Goal: Task Accomplishment & Management: Manage account settings

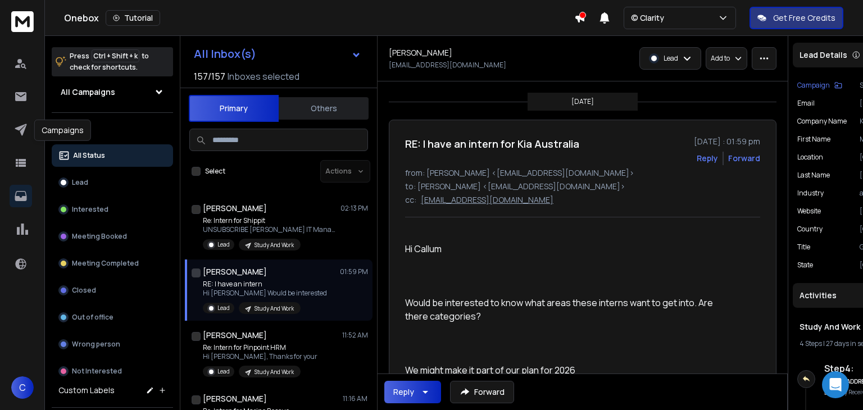
click at [18, 123] on icon at bounding box center [20, 129] width 13 height 13
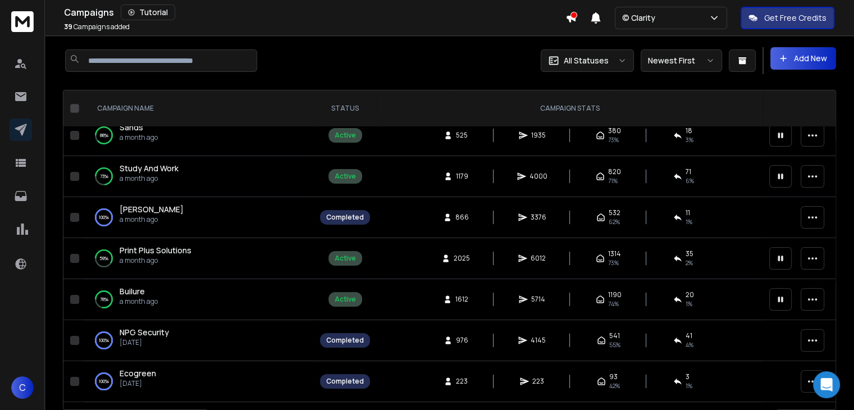
scroll to position [112, 0]
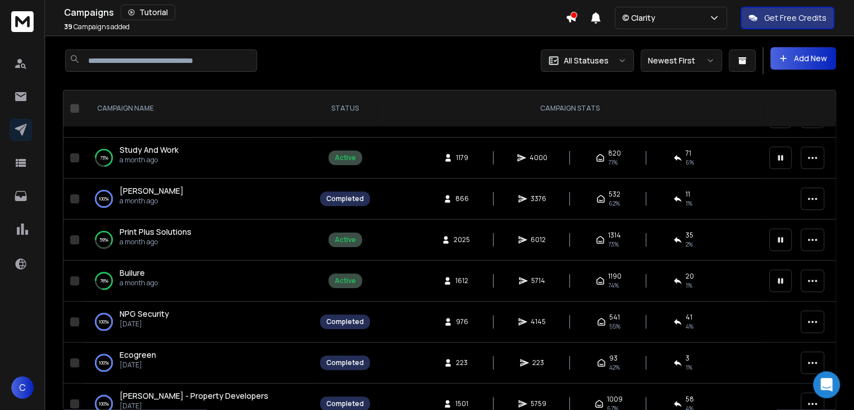
click at [149, 229] on span "Print Plus Solutions" at bounding box center [156, 231] width 72 height 11
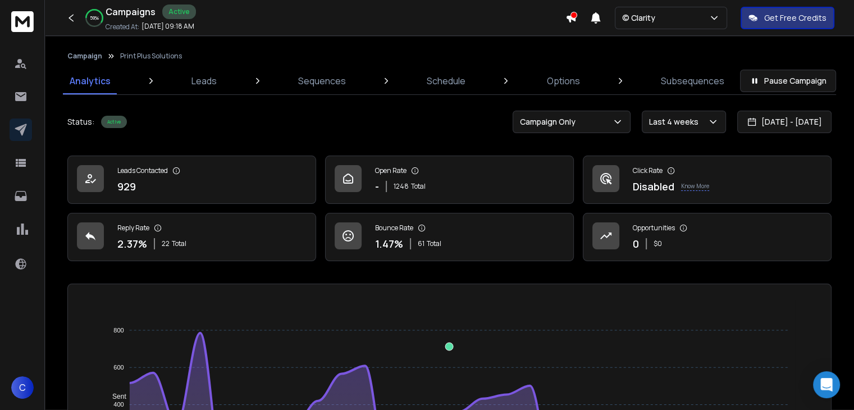
click at [663, 120] on p "Last 4 weeks" at bounding box center [676, 121] width 54 height 11
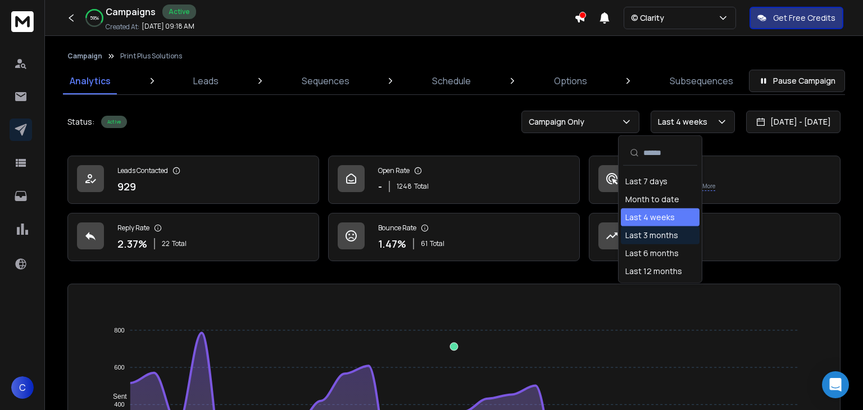
click at [633, 230] on div "Last 3 months" at bounding box center [651, 235] width 53 height 11
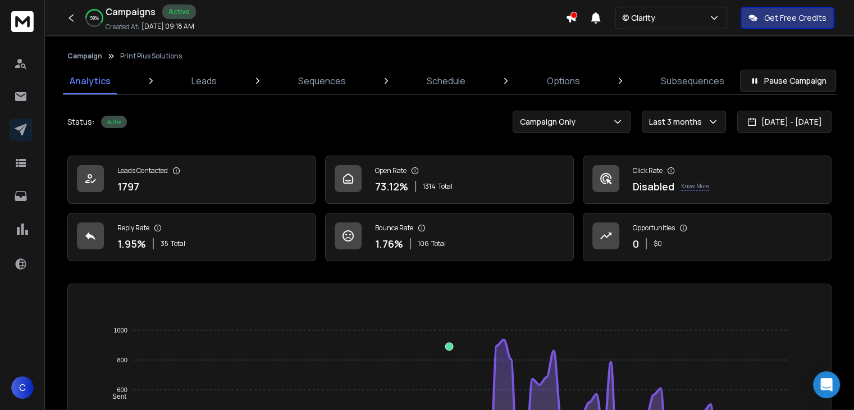
click at [328, 77] on p "Sequences" at bounding box center [322, 80] width 48 height 13
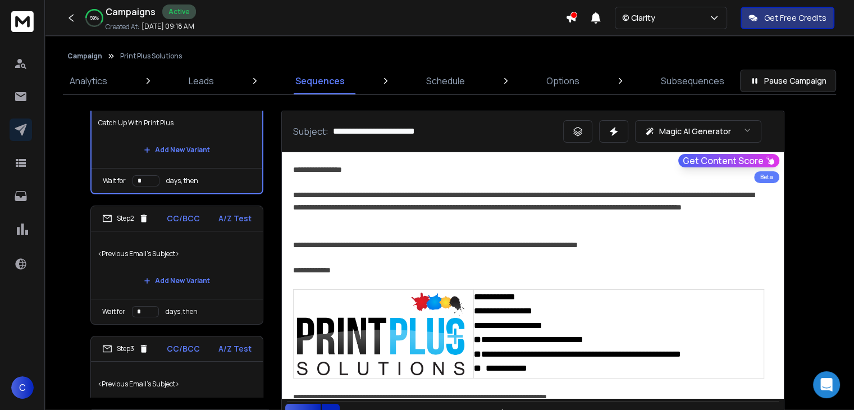
scroll to position [56, 0]
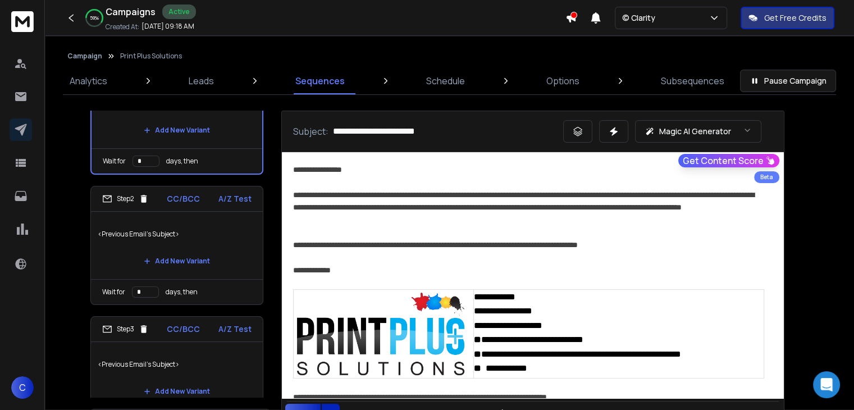
click at [143, 235] on p "<Previous Email's Subject>" at bounding box center [177, 233] width 158 height 31
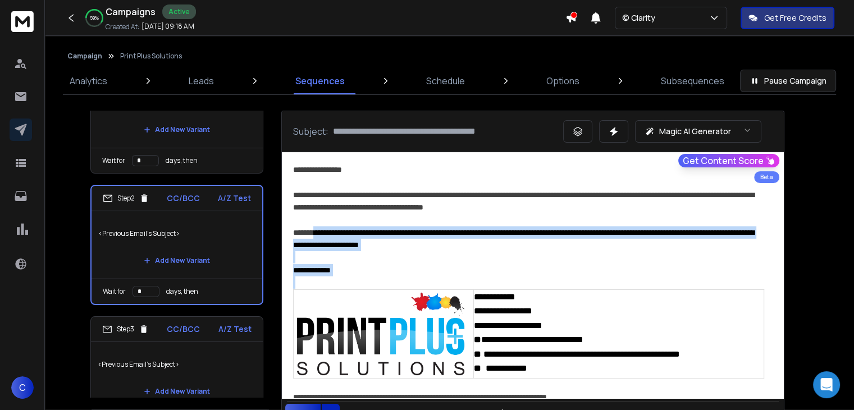
drag, startPoint x: 348, startPoint y: 280, endPoint x: 324, endPoint y: 236, distance: 49.7
click at [324, 236] on div "**********" at bounding box center [533, 275] width 502 height 246
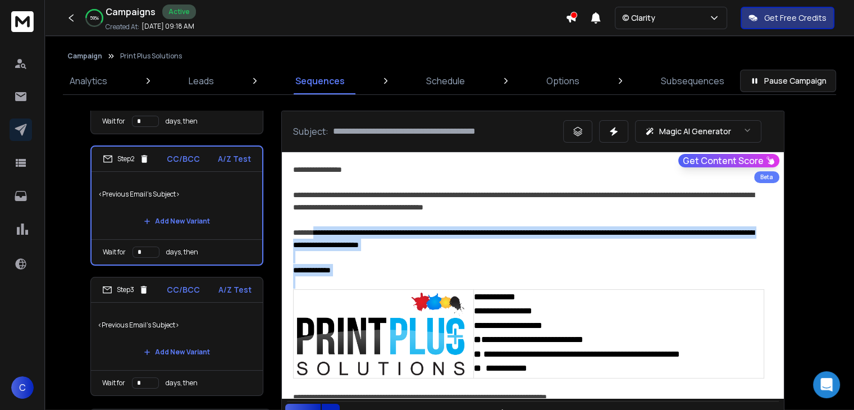
scroll to position [168, 0]
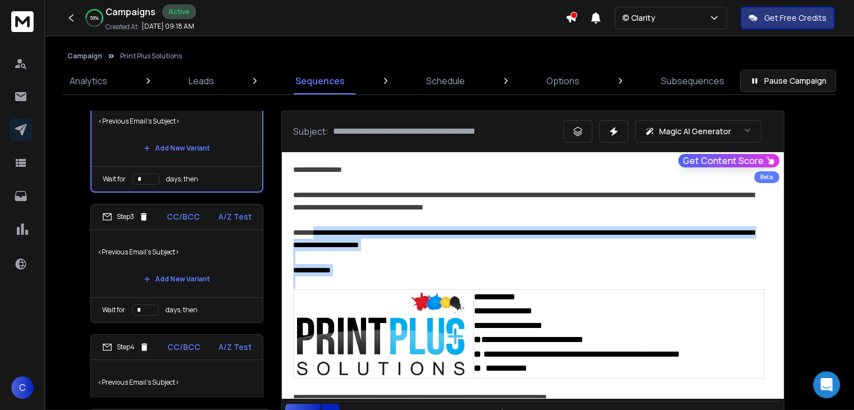
click at [145, 251] on p "<Previous Email's Subject>" at bounding box center [177, 251] width 158 height 31
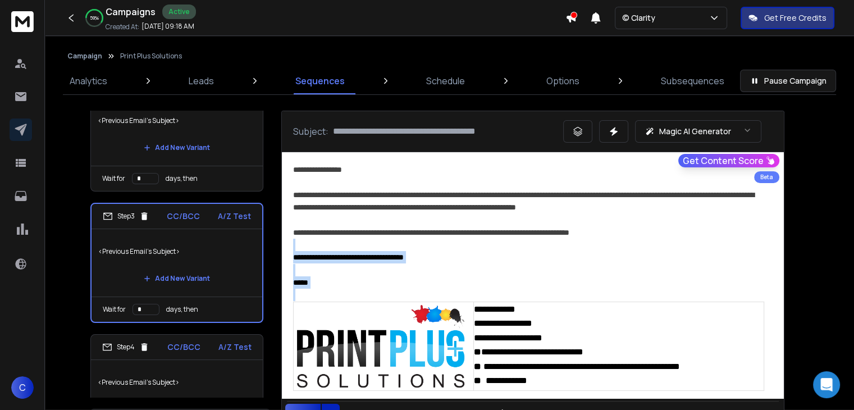
drag, startPoint x: 325, startPoint y: 298, endPoint x: 292, endPoint y: 197, distance: 105.8
click at [294, 209] on div "**********" at bounding box center [533, 275] width 502 height 246
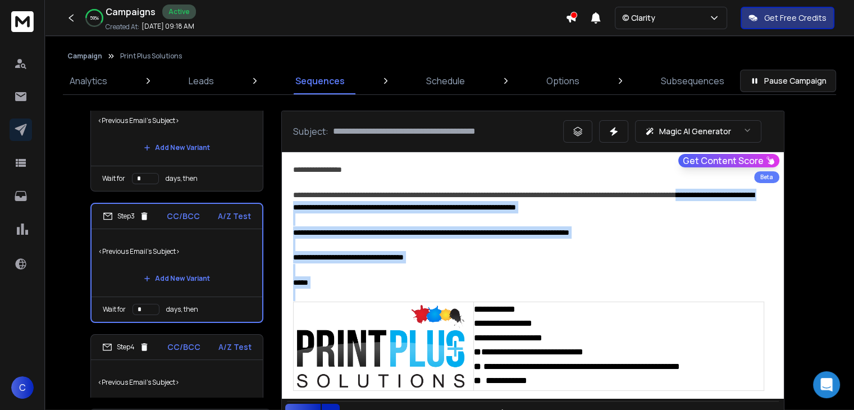
click at [304, 218] on div at bounding box center [533, 219] width 480 height 12
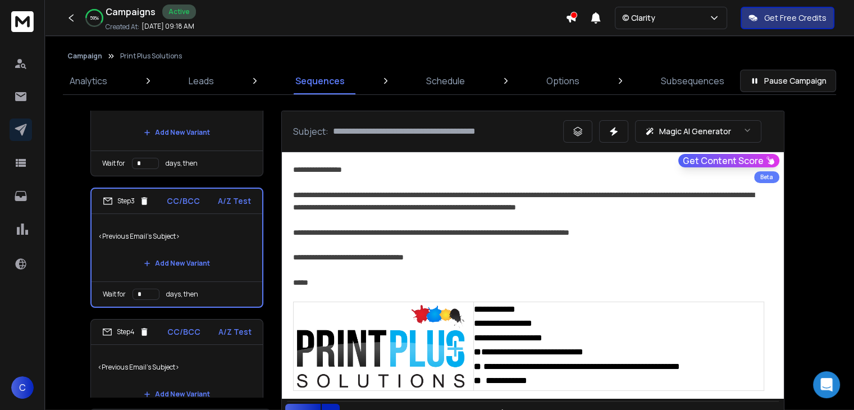
scroll to position [197, 0]
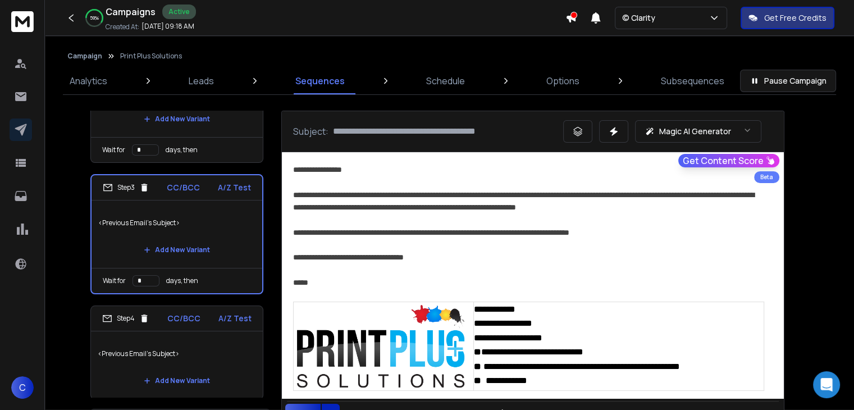
click at [152, 349] on p "<Previous Email's Subject>" at bounding box center [177, 353] width 158 height 31
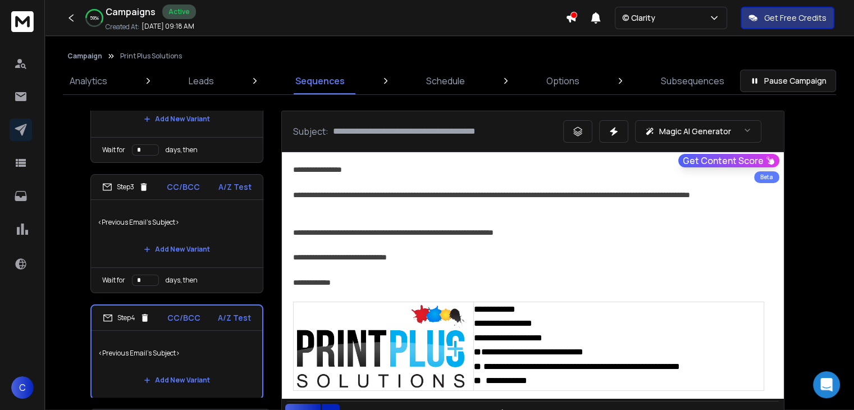
click at [132, 223] on p "<Previous Email's Subject>" at bounding box center [177, 222] width 158 height 31
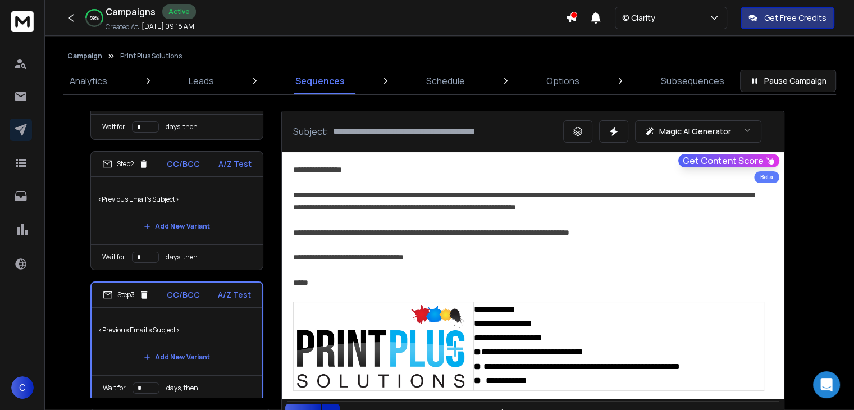
scroll to position [85, 0]
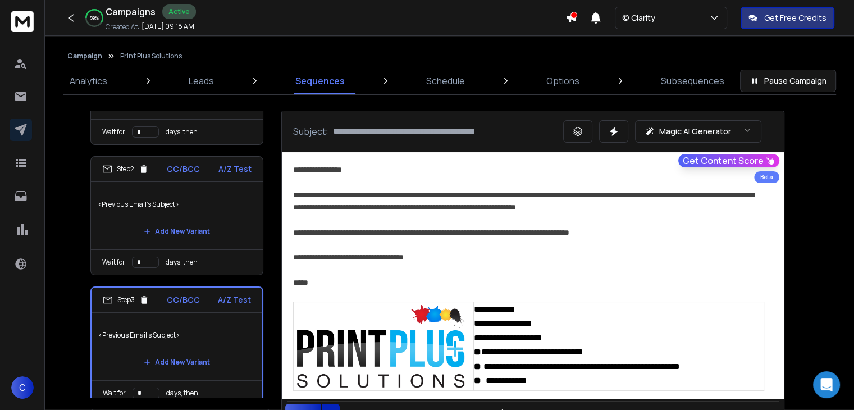
click at [149, 211] on p "<Previous Email's Subject>" at bounding box center [177, 204] width 158 height 31
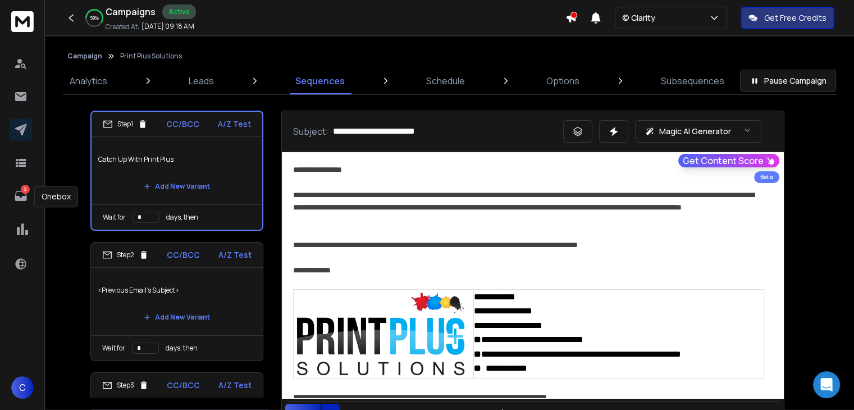
click at [19, 193] on icon at bounding box center [20, 195] width 13 height 13
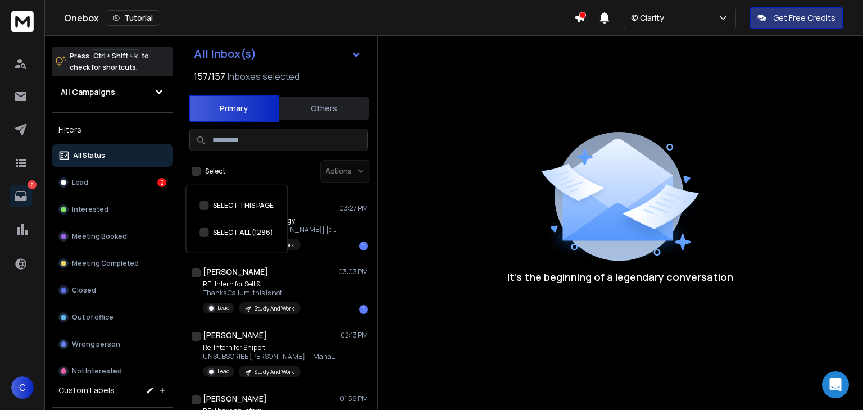
click at [270, 232] on label "SELECT ALL (1296)" at bounding box center [243, 232] width 60 height 9
click at [241, 277] on h1 "[PERSON_NAME]" at bounding box center [235, 271] width 65 height 11
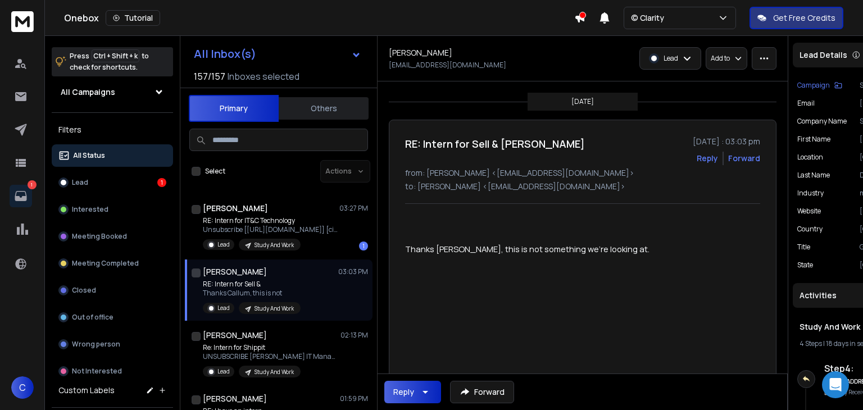
click at [274, 225] on p "RE: Intern for IT&C Technology" at bounding box center [270, 220] width 135 height 9
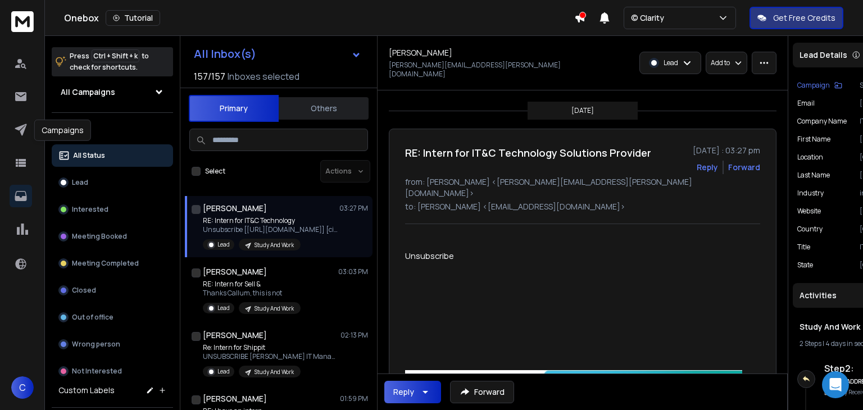
click at [19, 140] on link at bounding box center [21, 129] width 22 height 22
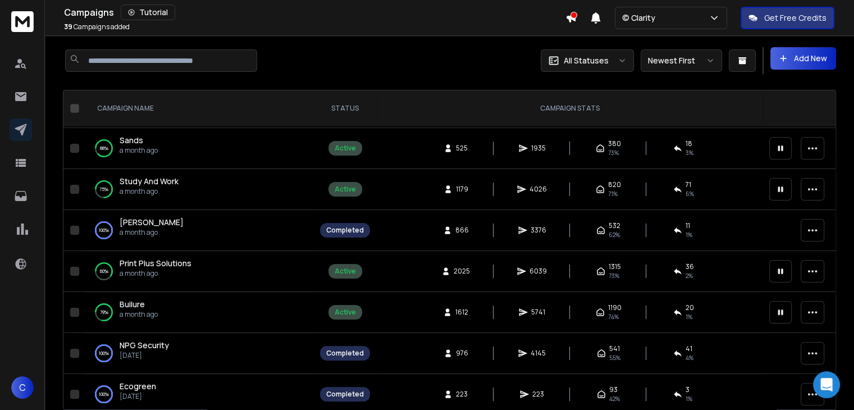
scroll to position [112, 0]
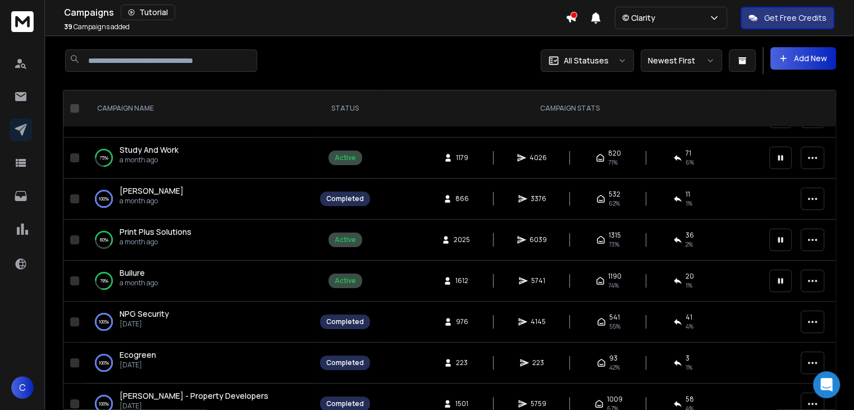
click at [162, 224] on td "60 % Print Plus Solutions a month ago" at bounding box center [199, 240] width 230 height 41
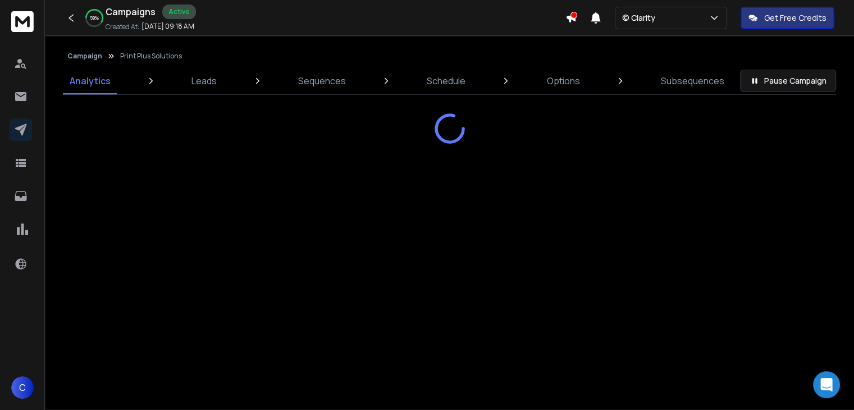
click at [346, 76] on link "Sequences" at bounding box center [321, 80] width 61 height 27
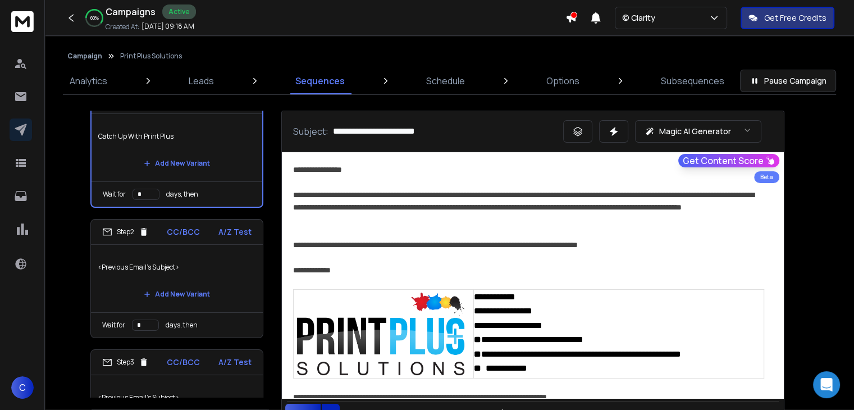
scroll to position [56, 0]
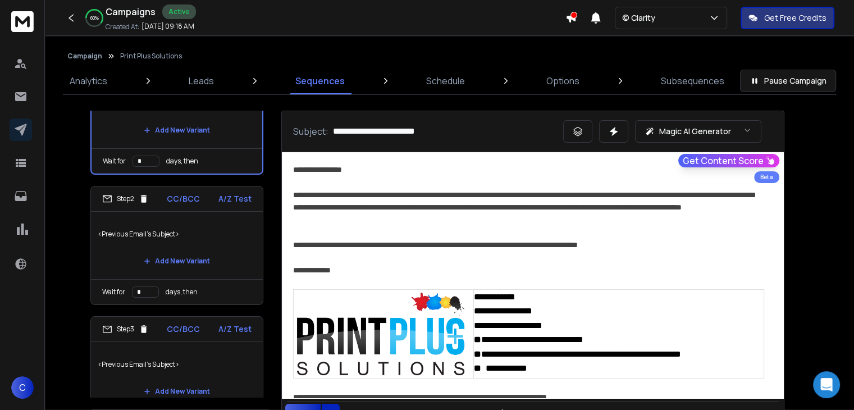
click at [153, 243] on p "<Previous Email's Subject>" at bounding box center [177, 233] width 158 height 31
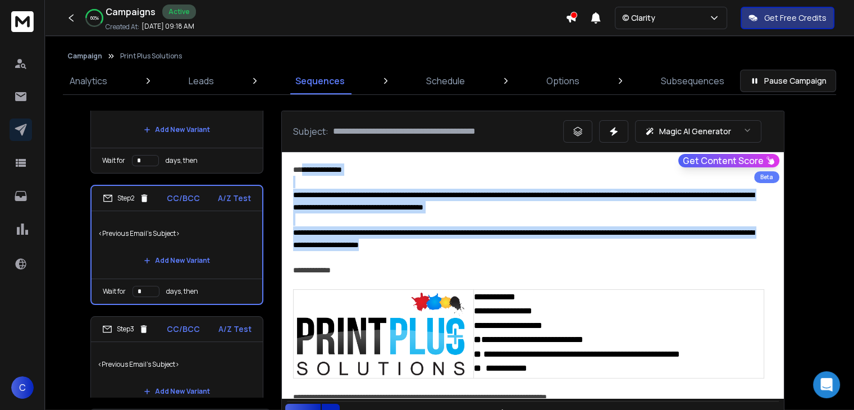
drag, startPoint x: 302, startPoint y: 166, endPoint x: 499, endPoint y: 250, distance: 214.4
click at [604, 250] on div "**********" at bounding box center [533, 275] width 502 height 246
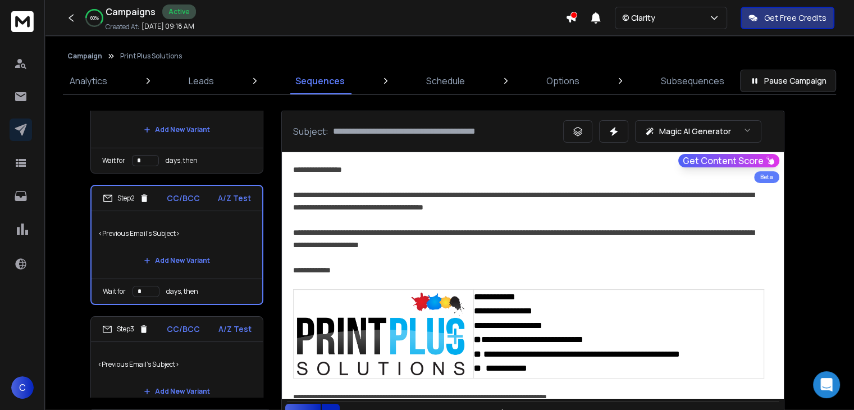
click at [475, 251] on div at bounding box center [533, 257] width 480 height 12
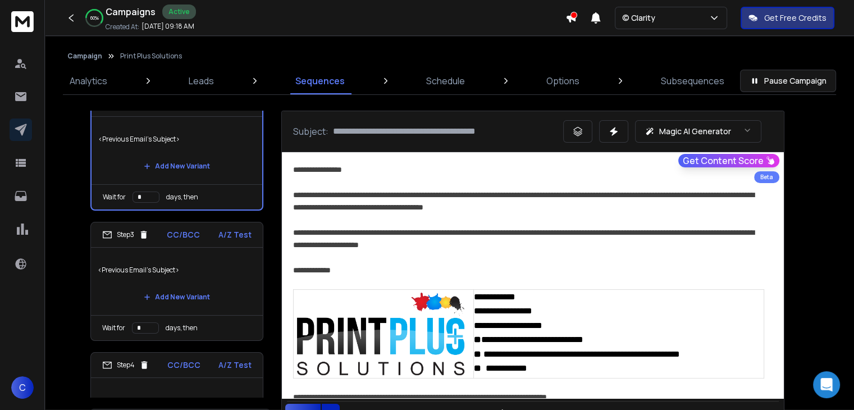
click at [111, 315] on div "Wait for * days, then" at bounding box center [177, 327] width 172 height 25
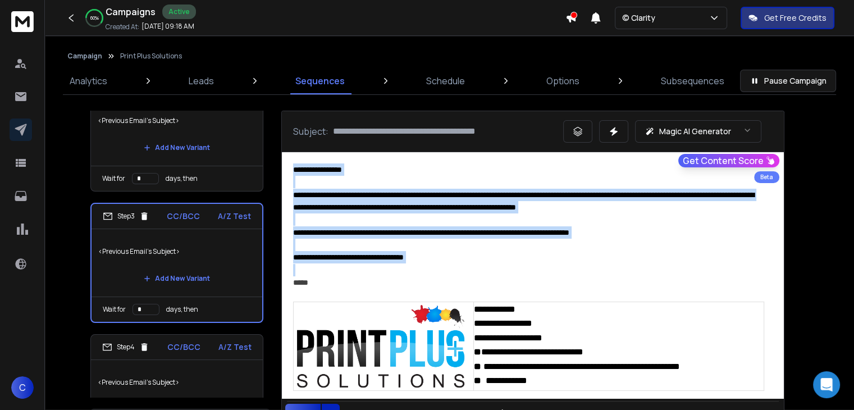
drag, startPoint x: 286, startPoint y: 165, endPoint x: 565, endPoint y: 271, distance: 298.8
click at [565, 271] on div "**********" at bounding box center [533, 275] width 502 height 246
copy div "**********"
click at [131, 138] on div "Add New Variant" at bounding box center [177, 147] width 158 height 22
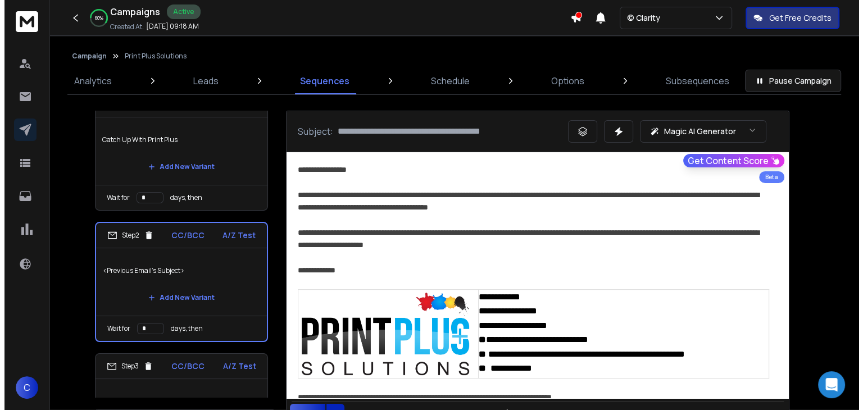
scroll to position [0, 0]
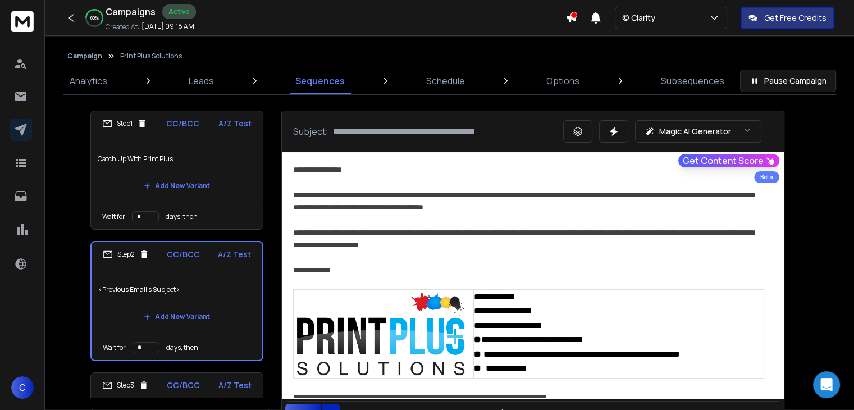
click at [161, 149] on p "Catch Up With Print Plus" at bounding box center [177, 158] width 158 height 31
type input "**********"
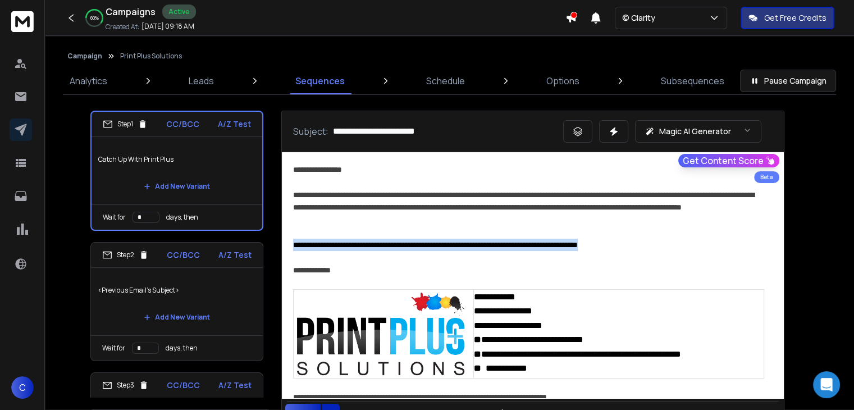
drag, startPoint x: 696, startPoint y: 249, endPoint x: 293, endPoint y: 243, distance: 403.2
click at [293, 243] on div "**********" at bounding box center [528, 245] width 471 height 12
copy div "**********"
click at [15, 193] on icon at bounding box center [20, 195] width 13 height 13
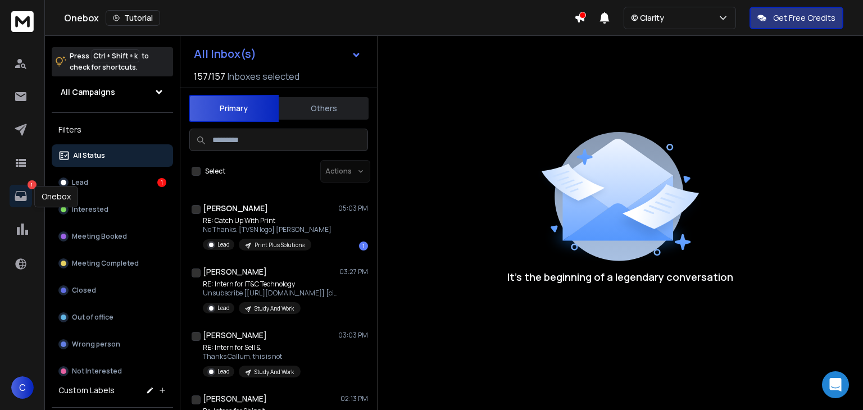
drag, startPoint x: 288, startPoint y: 235, endPoint x: 311, endPoint y: 248, distance: 26.4
click at [288, 234] on div "RE: Catch Up With Print No Thanks. [TVSN logo] [PERSON_NAME] Lead Print Plus So…" at bounding box center [267, 233] width 129 height 34
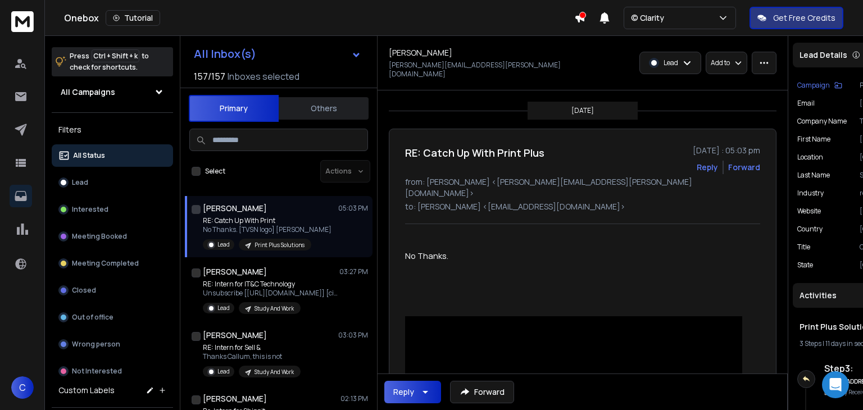
drag, startPoint x: 618, startPoint y: 275, endPoint x: 571, endPoint y: 398, distance: 131.2
